Goal: Task Accomplishment & Management: Manage account settings

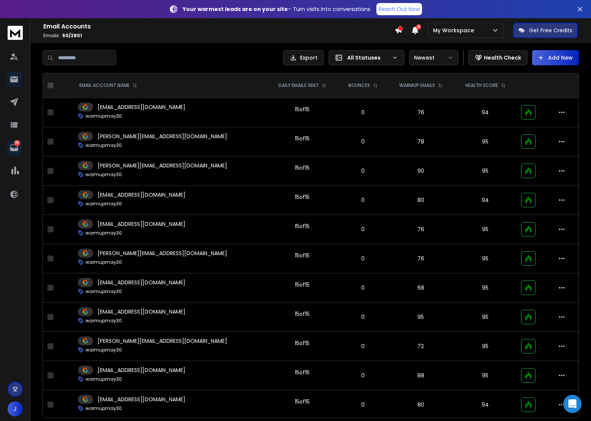
click at [9, 148] on icon at bounding box center [13, 147] width 9 height 9
click at [13, 147] on icon at bounding box center [13, 147] width 9 height 9
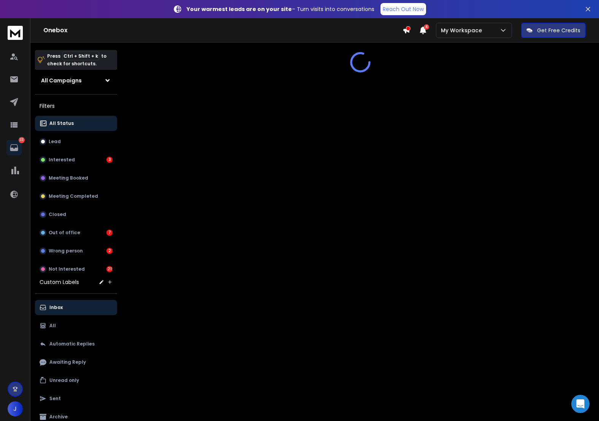
click at [63, 260] on div "All Status Lead Interested 3 Meeting Booked Meeting Completed Closed Out of off…" at bounding box center [76, 196] width 82 height 161
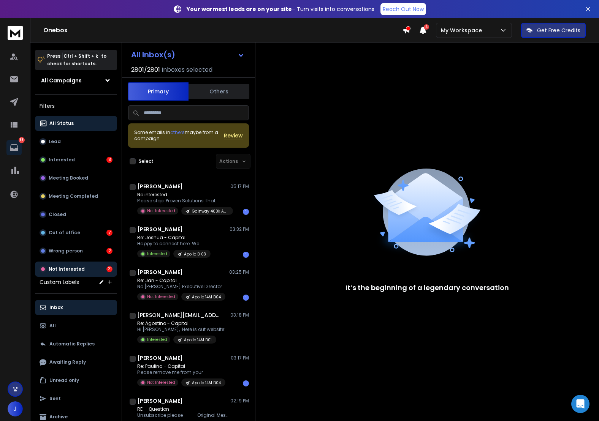
click at [65, 263] on button "Not Interested 21" at bounding box center [76, 269] width 82 height 15
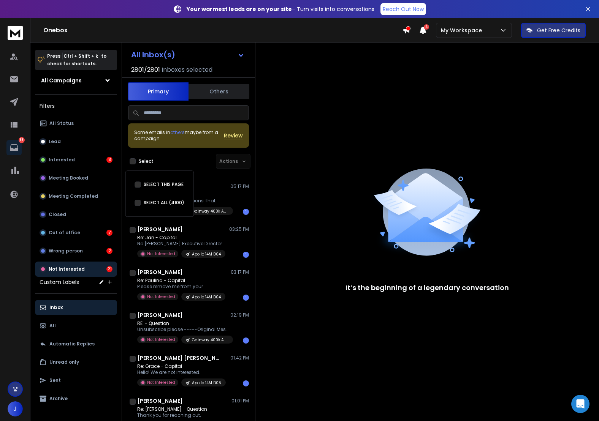
click at [138, 203] on button "SELECT THIS PAGE" at bounding box center [138, 203] width 6 height 6
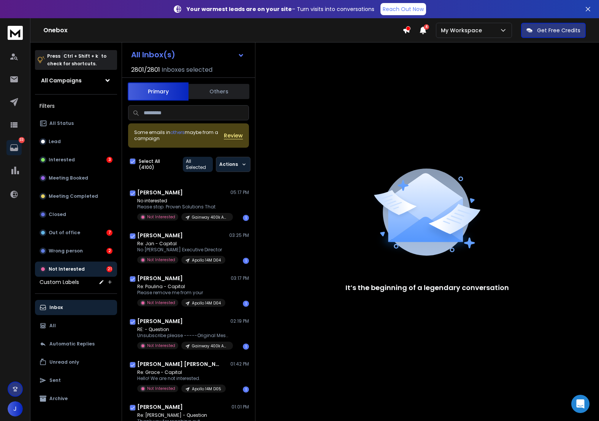
click at [239, 168] on button "Actions" at bounding box center [233, 164] width 35 height 15
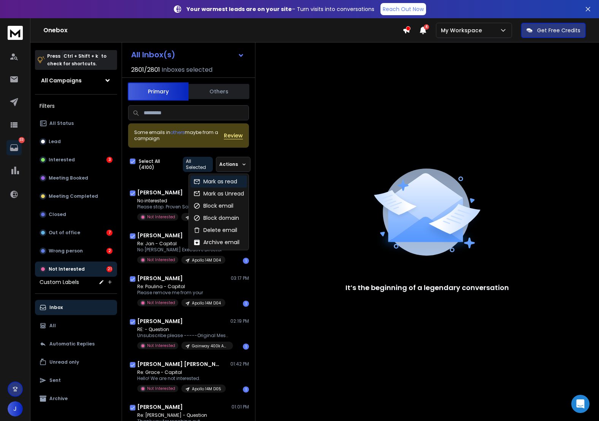
click at [218, 180] on div "Mark as read" at bounding box center [215, 182] width 44 height 8
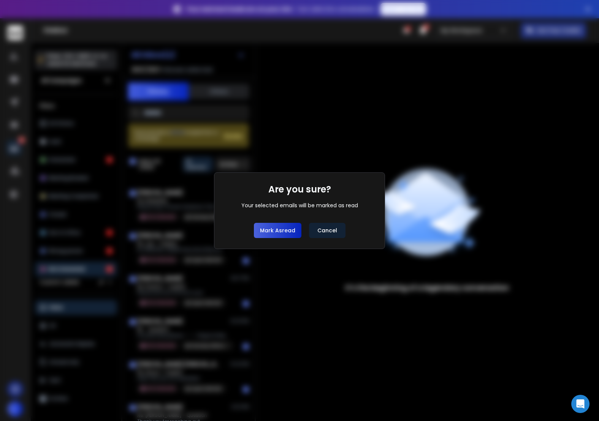
click at [274, 222] on div "Are you sure? Your selected emails will be marked as read Mark as read Cancel" at bounding box center [299, 211] width 149 height 55
click at [274, 229] on p "Mark as read" at bounding box center [277, 231] width 35 height 8
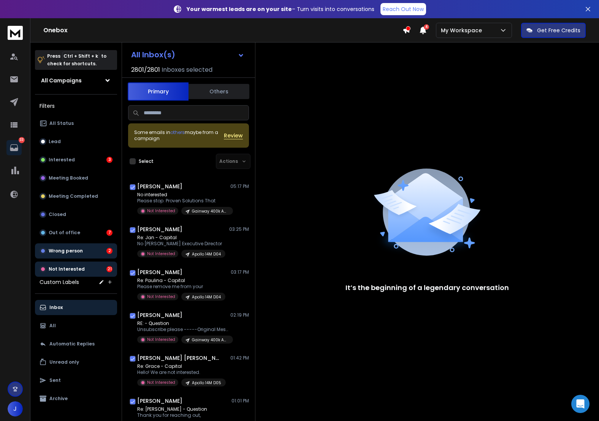
click at [69, 248] on p "Wrong person" at bounding box center [66, 251] width 34 height 6
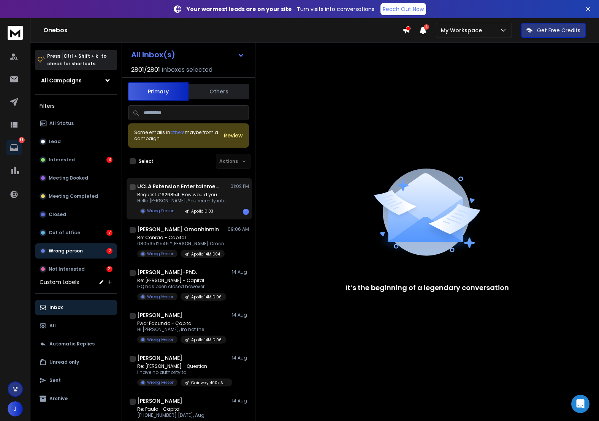
click at [196, 203] on p "Hello [PERSON_NAME], You recently interacted" at bounding box center [182, 201] width 91 height 6
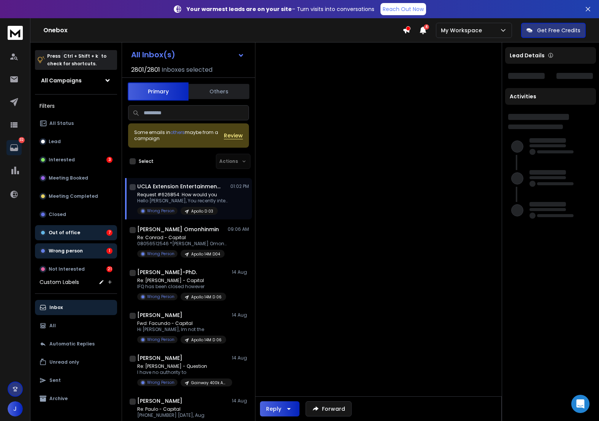
click at [66, 240] on button "Out of office 7" at bounding box center [76, 232] width 82 height 15
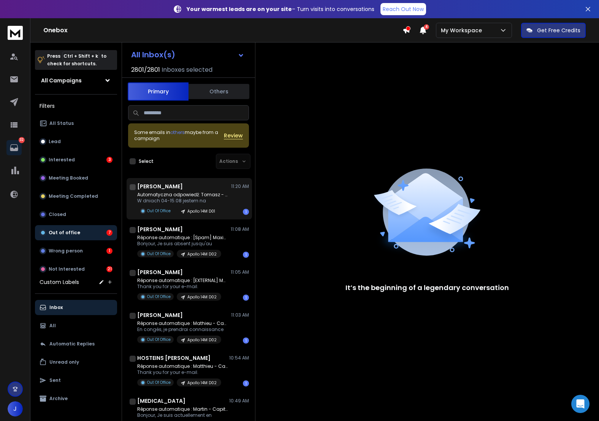
click at [224, 198] on p "W dniach 04-15.08 jestem na" at bounding box center [182, 201] width 91 height 6
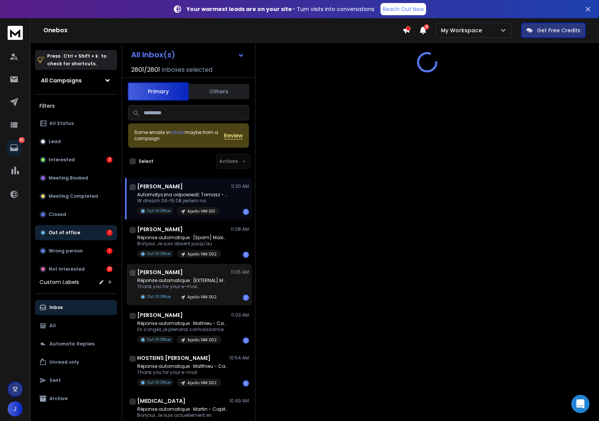
click at [207, 239] on p "Réponse automatique : [Spam] Maxime -" at bounding box center [182, 238] width 91 height 6
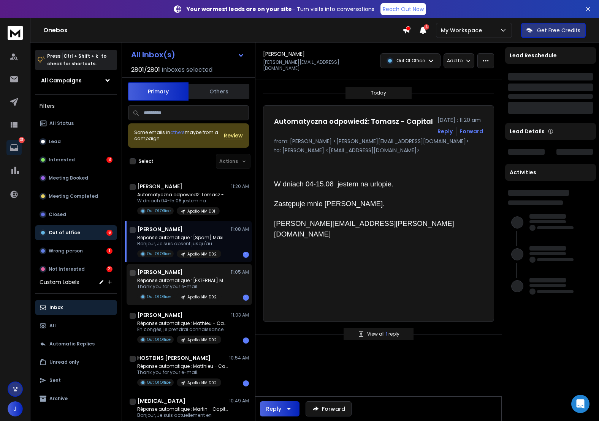
click at [211, 278] on p "Réponse automatique : [EXTERNAL] Martine -" at bounding box center [182, 281] width 91 height 6
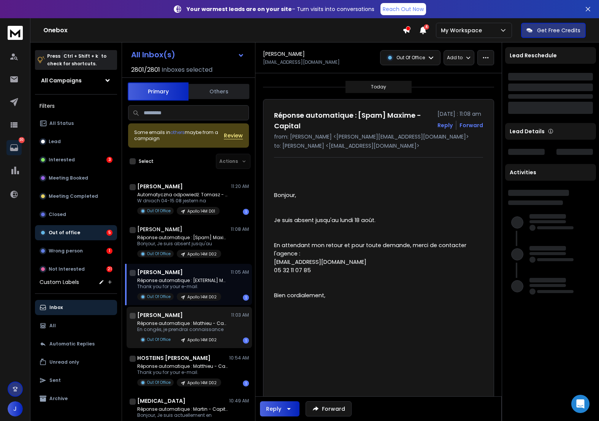
click at [213, 347] on div "GOURDET Mathieu 11:03 AM Réponse automatique : Mathieu - Capital En congés, je …" at bounding box center [189, 327] width 125 height 41
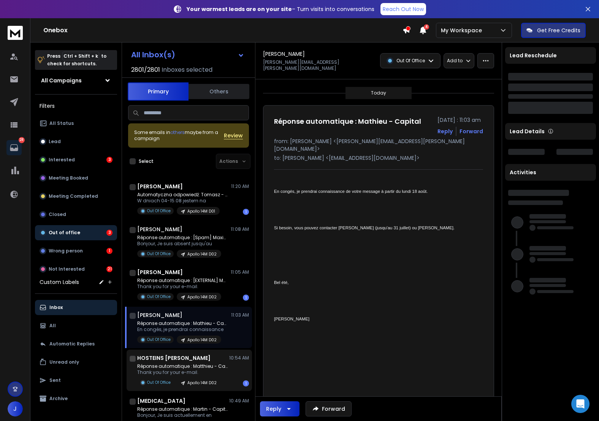
click at [226, 376] on div "Réponse automatique : Matthieu - Capital Thank you for your e-mail. Out Of Offi…" at bounding box center [182, 375] width 91 height 23
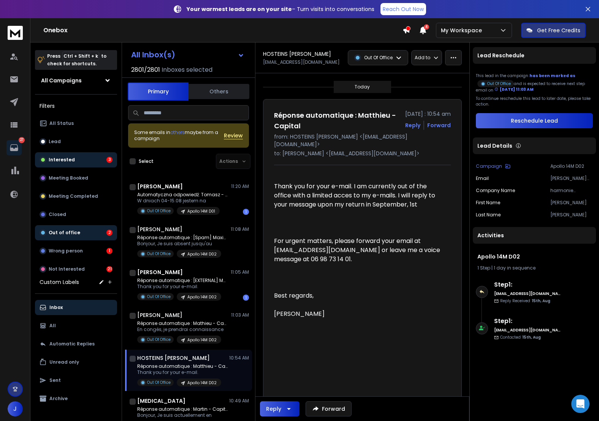
click at [83, 155] on button "Interested 3" at bounding box center [76, 159] width 82 height 15
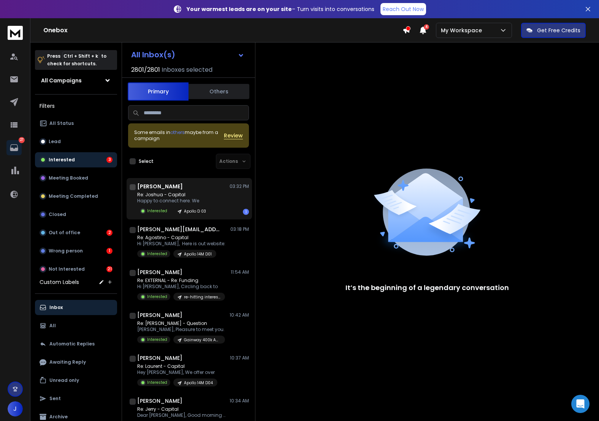
click at [201, 195] on p "Re: Joshua - Capital" at bounding box center [173, 195] width 73 height 6
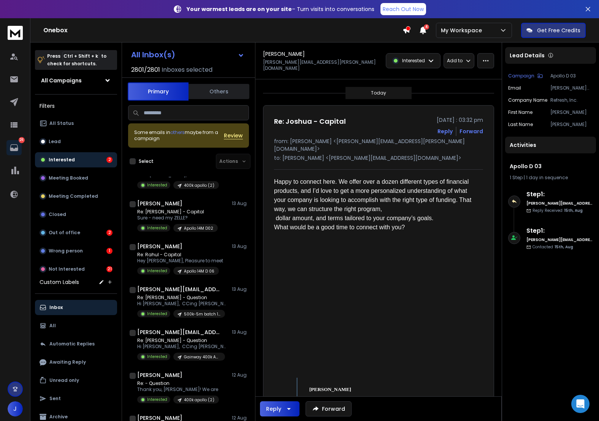
scroll to position [1368, 0]
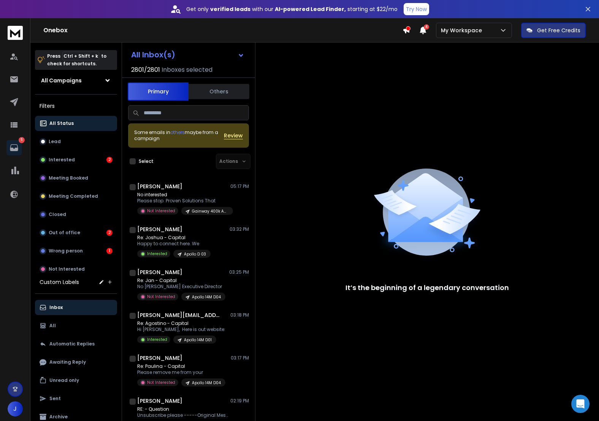
drag, startPoint x: 0, startPoint y: 0, endPoint x: 369, endPoint y: 216, distance: 427.3
click at [369, 216] on div at bounding box center [427, 212] width 120 height 125
click at [16, 166] on icon at bounding box center [14, 170] width 11 height 11
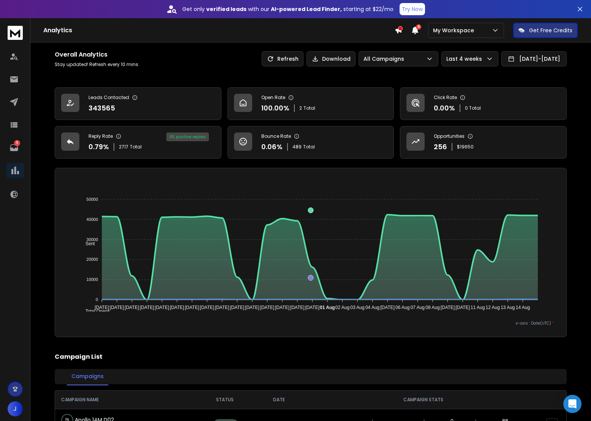
drag, startPoint x: 565, startPoint y: 201, endPoint x: 579, endPoint y: 198, distance: 14.4
click at [565, 201] on div "Sent Total Opens Unique Opens Links Clicked Total Replies 50000 50000 40000 400…" at bounding box center [311, 252] width 512 height 169
